Goal: Task Accomplishment & Management: Manage account settings

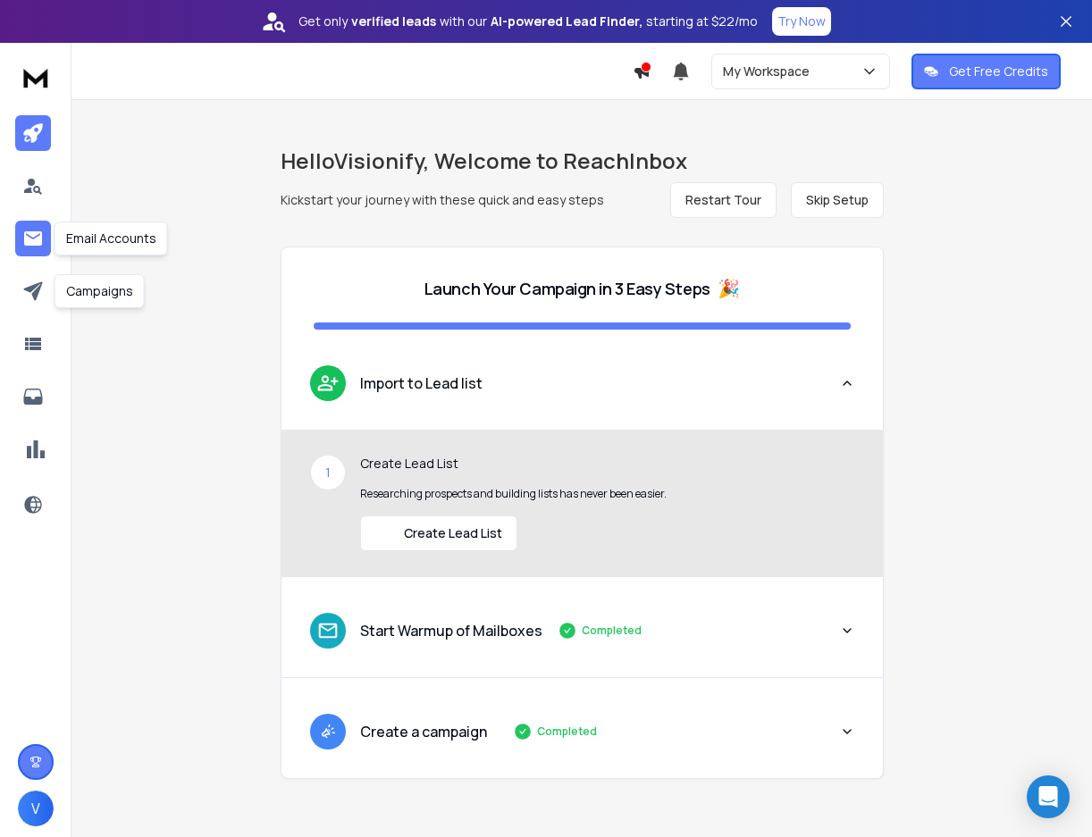
click at [39, 248] on icon at bounding box center [32, 238] width 21 height 21
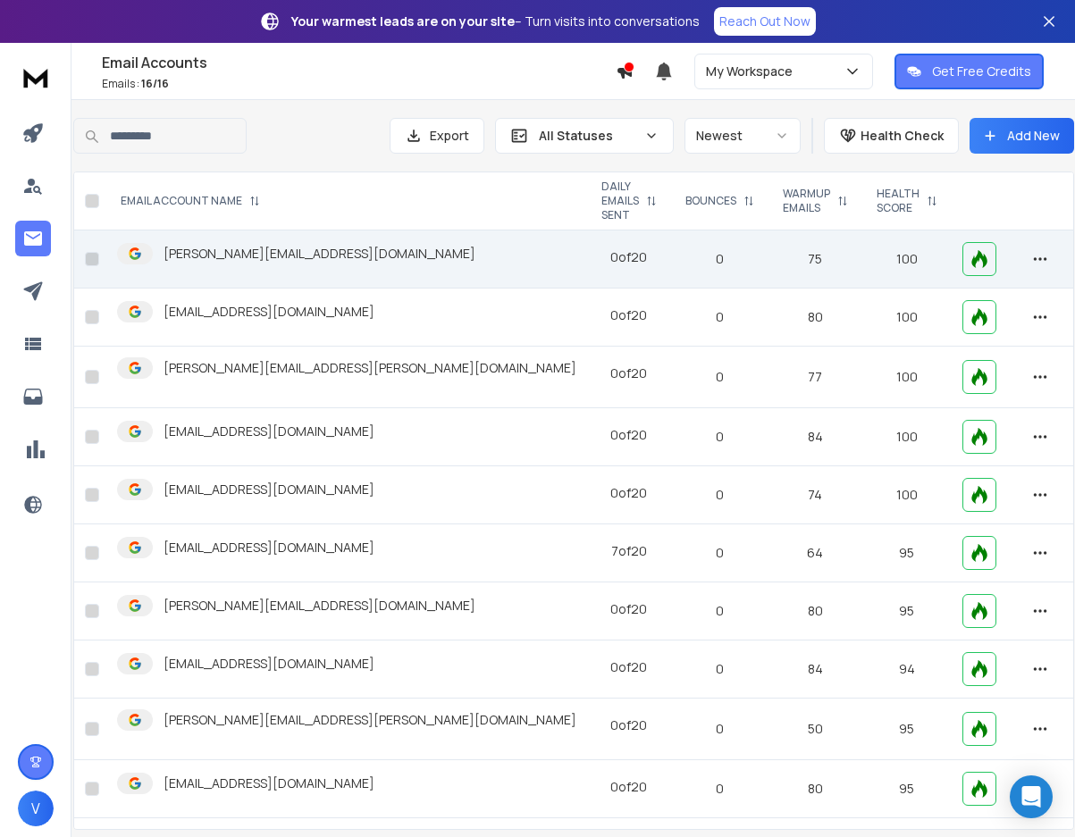
click at [1032, 255] on icon at bounding box center [1040, 259] width 16 height 16
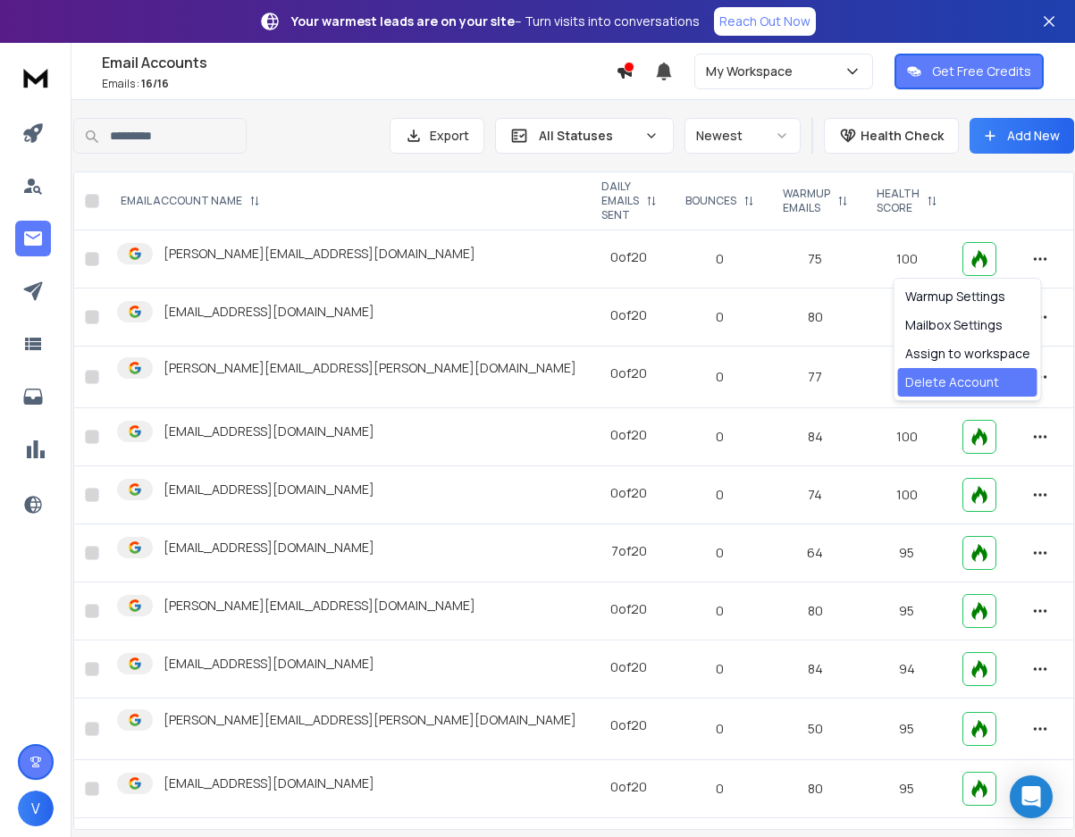
click at [976, 386] on div "Delete Account" at bounding box center [967, 382] width 139 height 29
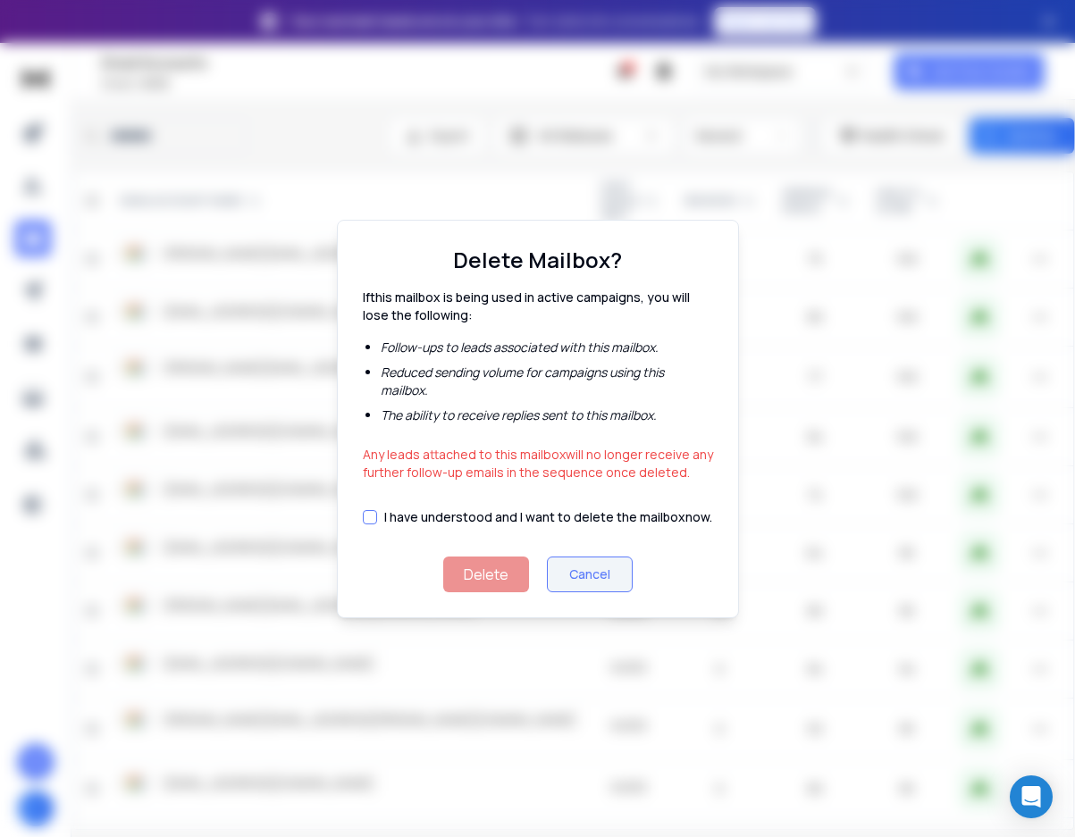
click at [562, 521] on label "I have understood and I want to delete the mailbox now." at bounding box center [548, 517] width 328 height 13
click at [377, 521] on button "I have understood and I want to delete the mailbox now." at bounding box center [370, 517] width 14 height 14
click at [596, 571] on button "Cancel" at bounding box center [590, 574] width 86 height 36
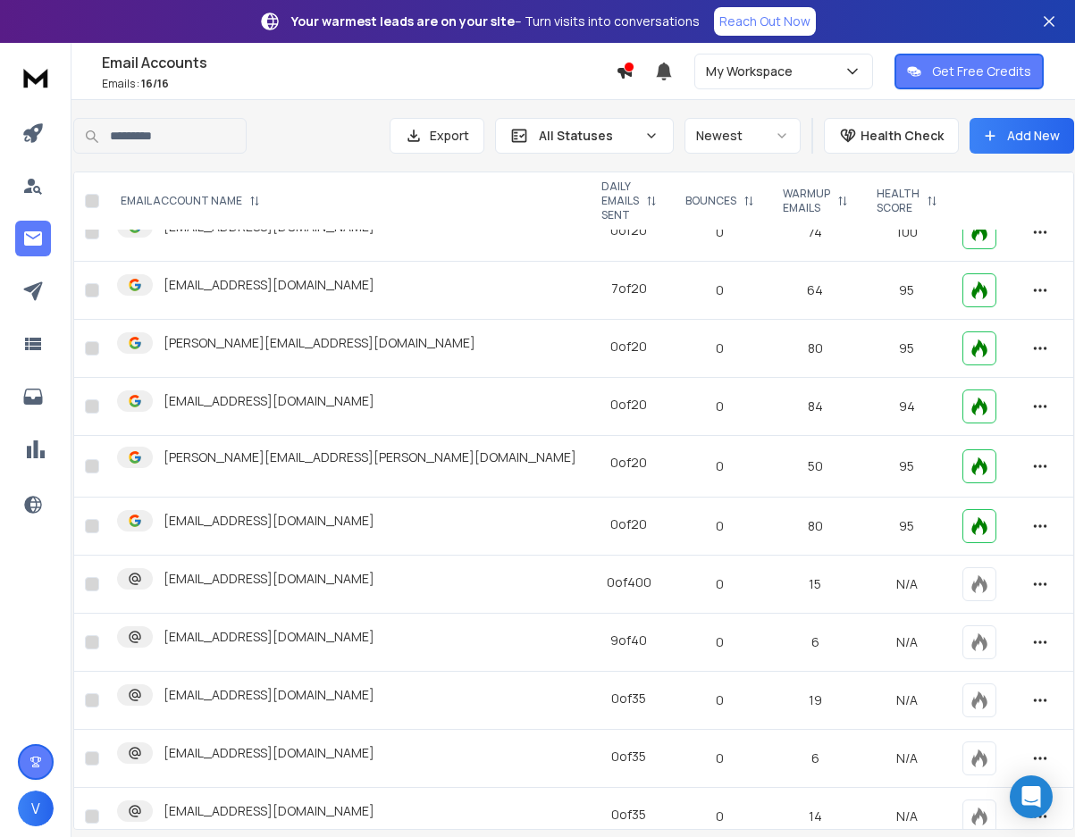
scroll to position [351, 0]
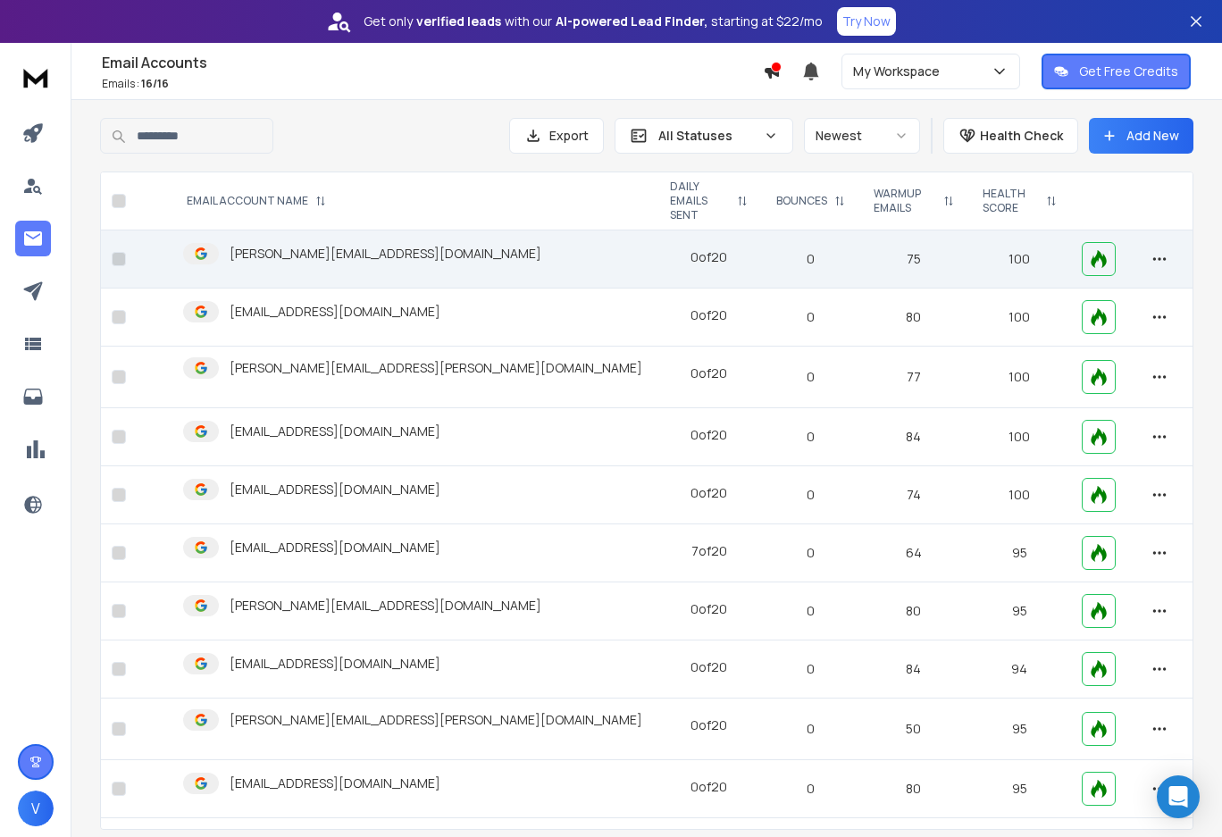
click at [1074, 264] on icon at bounding box center [1099, 259] width 18 height 18
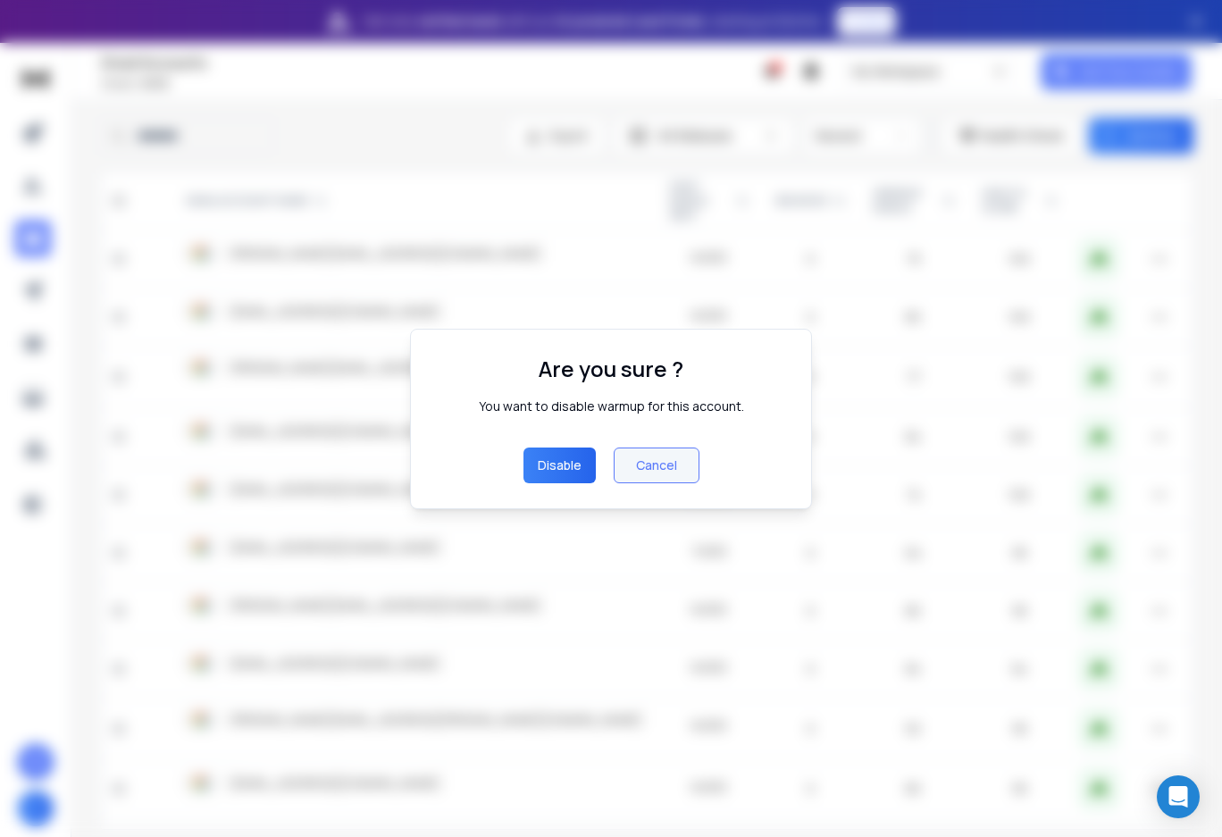
click at [673, 469] on button "Cancel" at bounding box center [657, 466] width 86 height 36
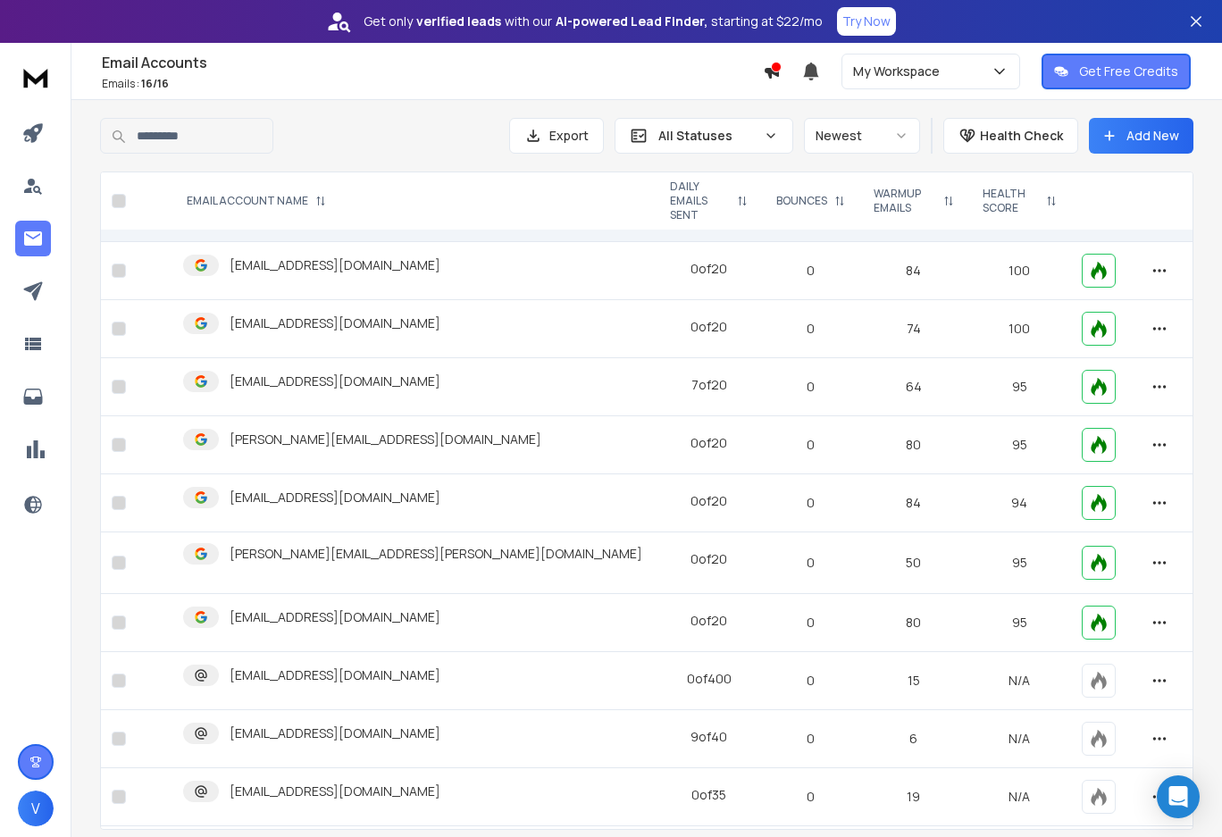
scroll to position [344, 0]
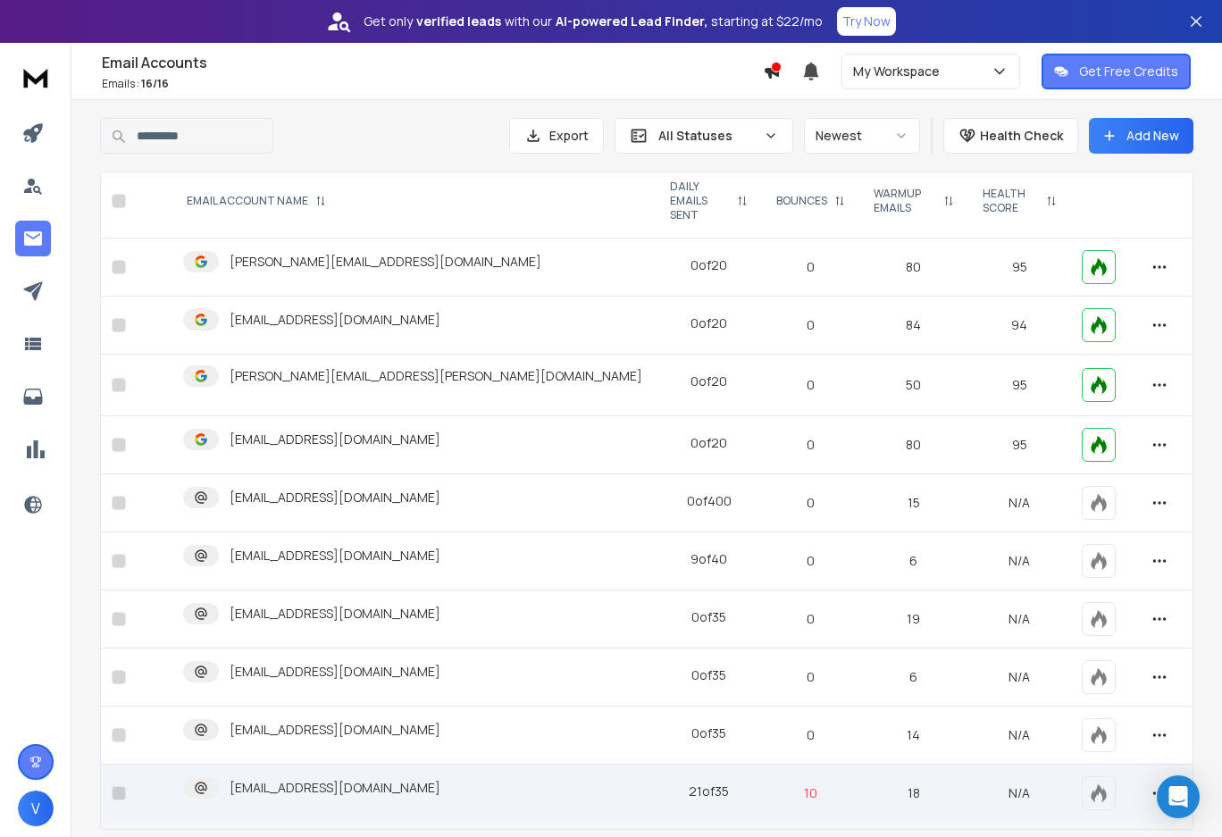
click at [1074, 784] on icon at bounding box center [1099, 793] width 18 height 18
click at [773, 784] on p "10" at bounding box center [811, 793] width 76 height 18
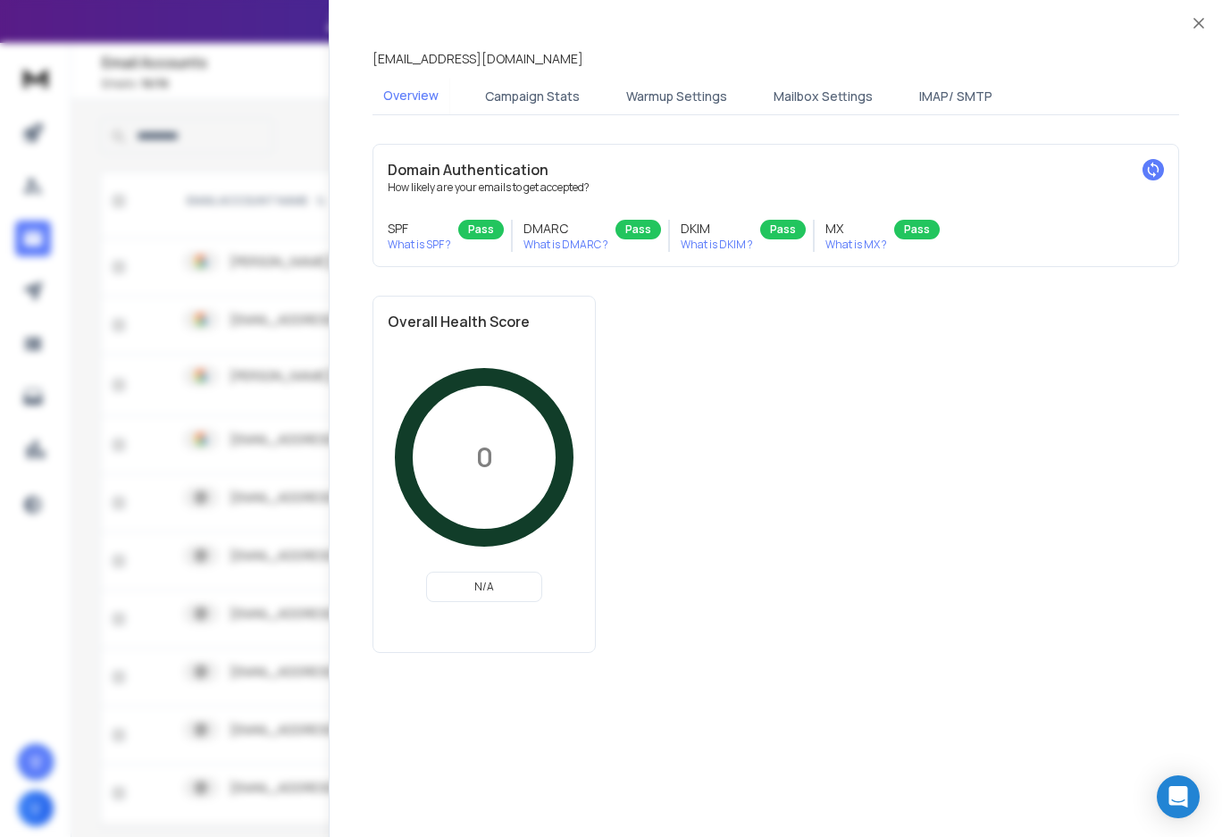
click at [564, 98] on button "Campaign Stats" at bounding box center [532, 96] width 116 height 39
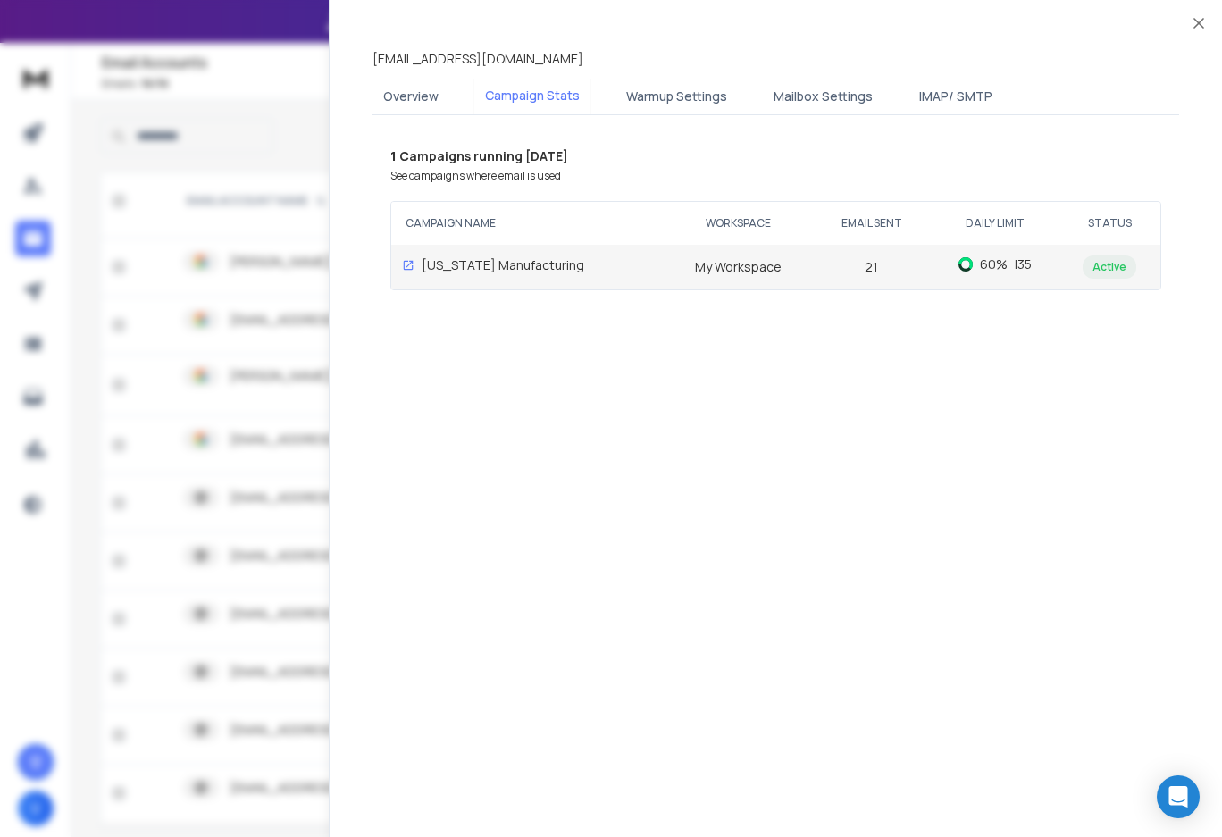
click at [691, 96] on button "Warmup Settings" at bounding box center [676, 96] width 122 height 39
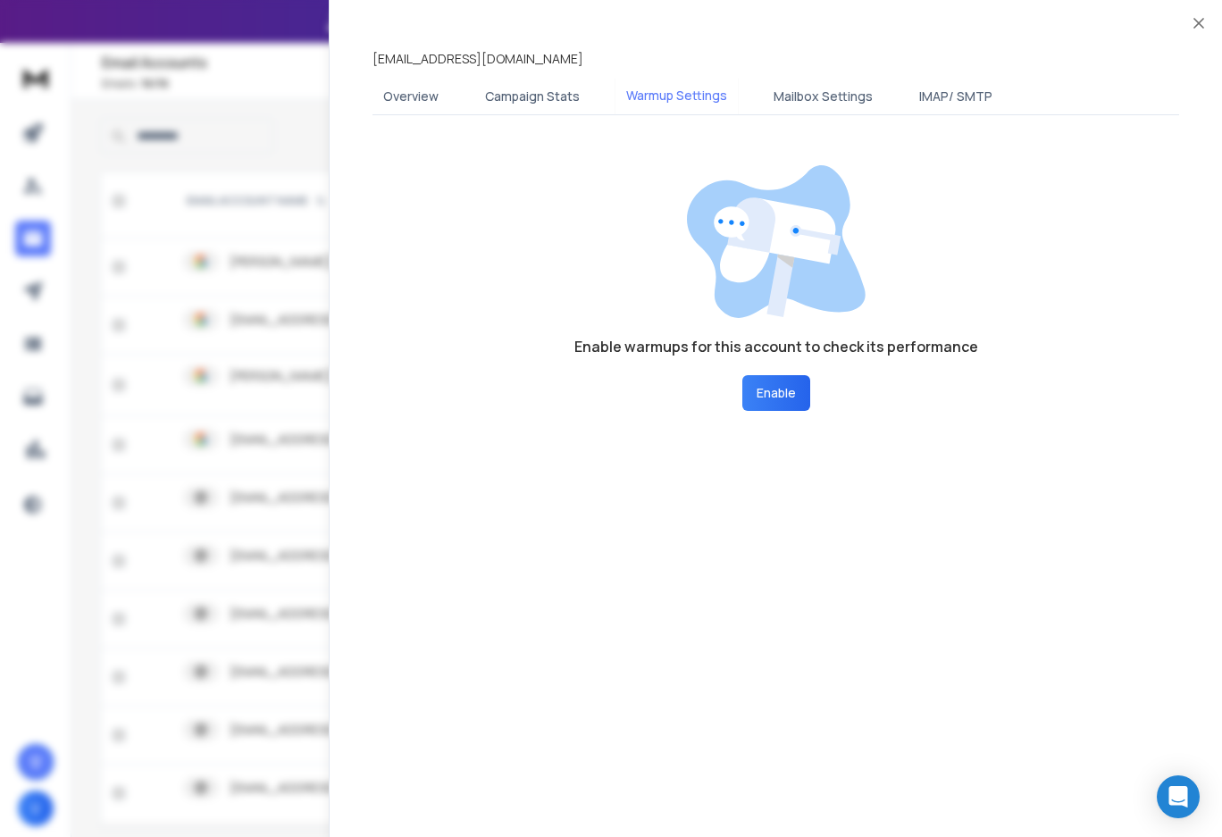
click at [842, 95] on button "Mailbox Settings" at bounding box center [823, 96] width 121 height 39
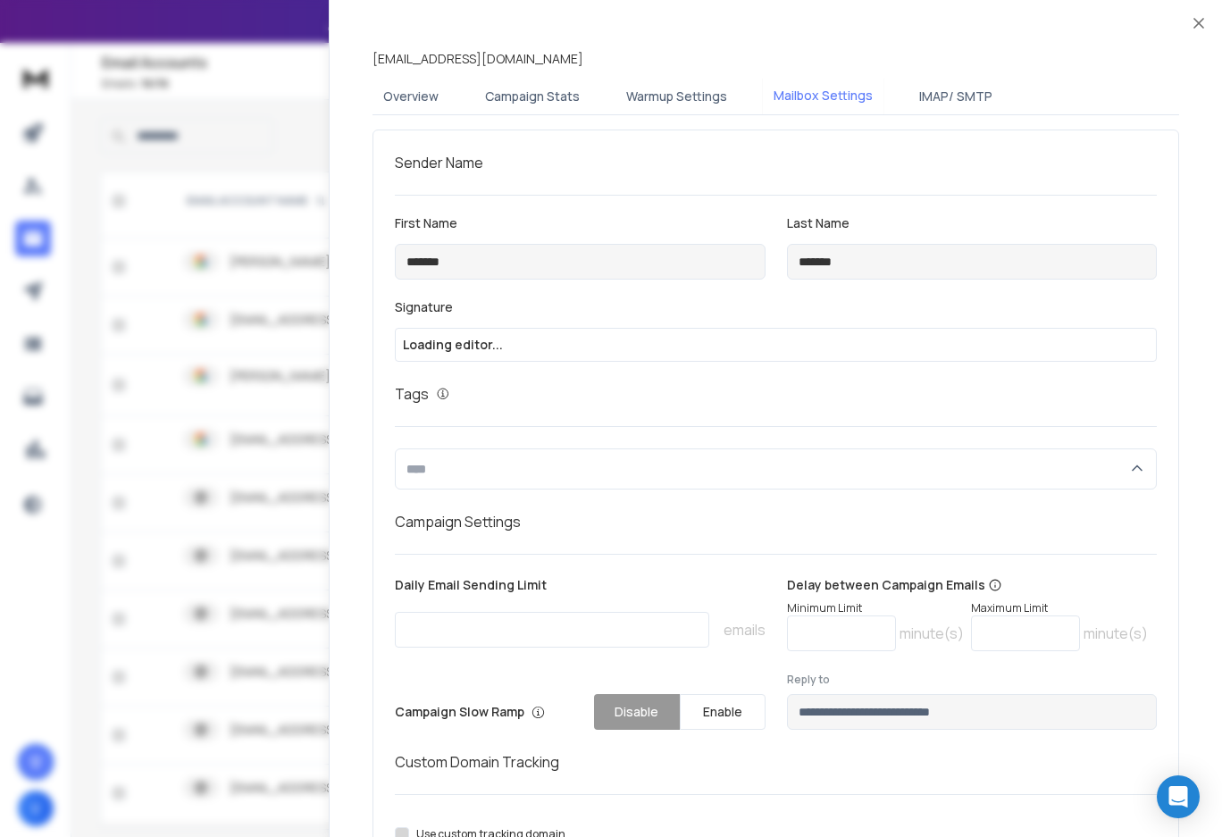
click at [969, 98] on button "IMAP/ SMTP" at bounding box center [955, 96] width 95 height 39
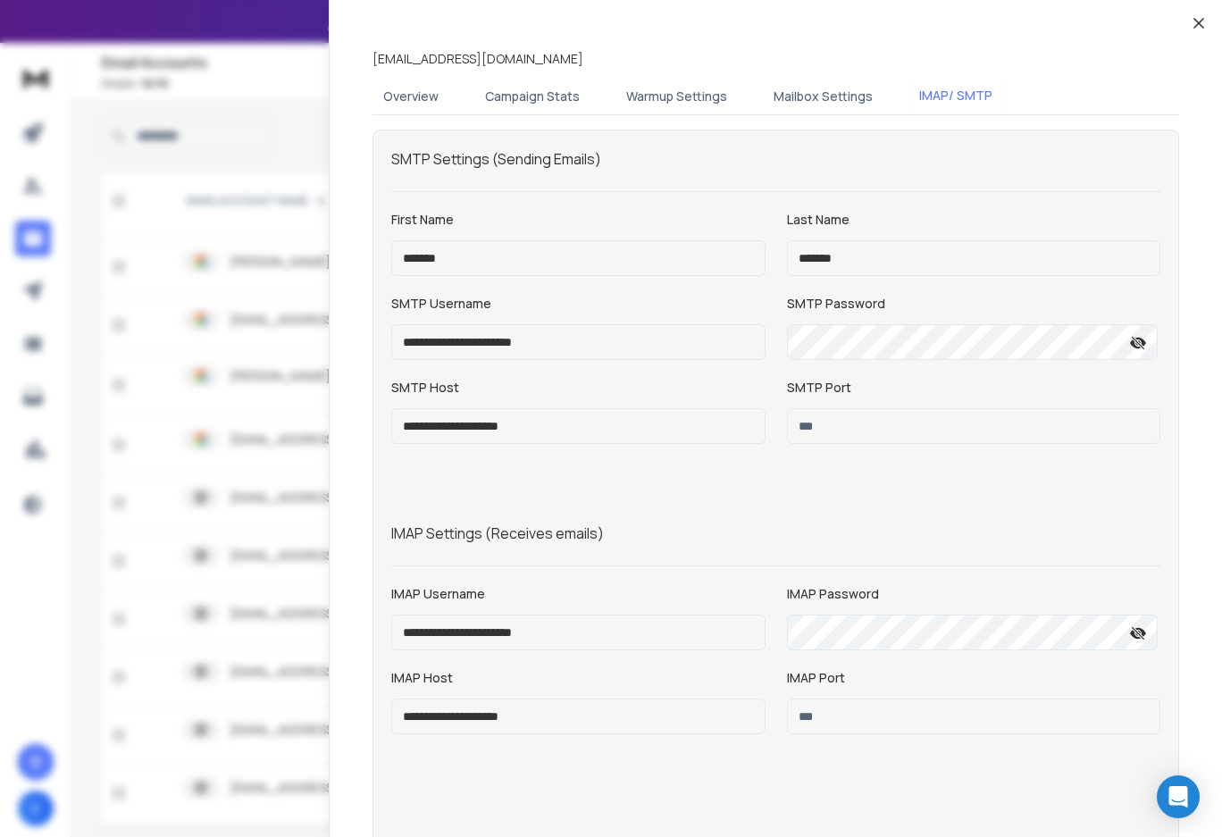
click at [1074, 25] on icon "button" at bounding box center [1199, 23] width 18 height 18
